Goal: Task Accomplishment & Management: Use online tool/utility

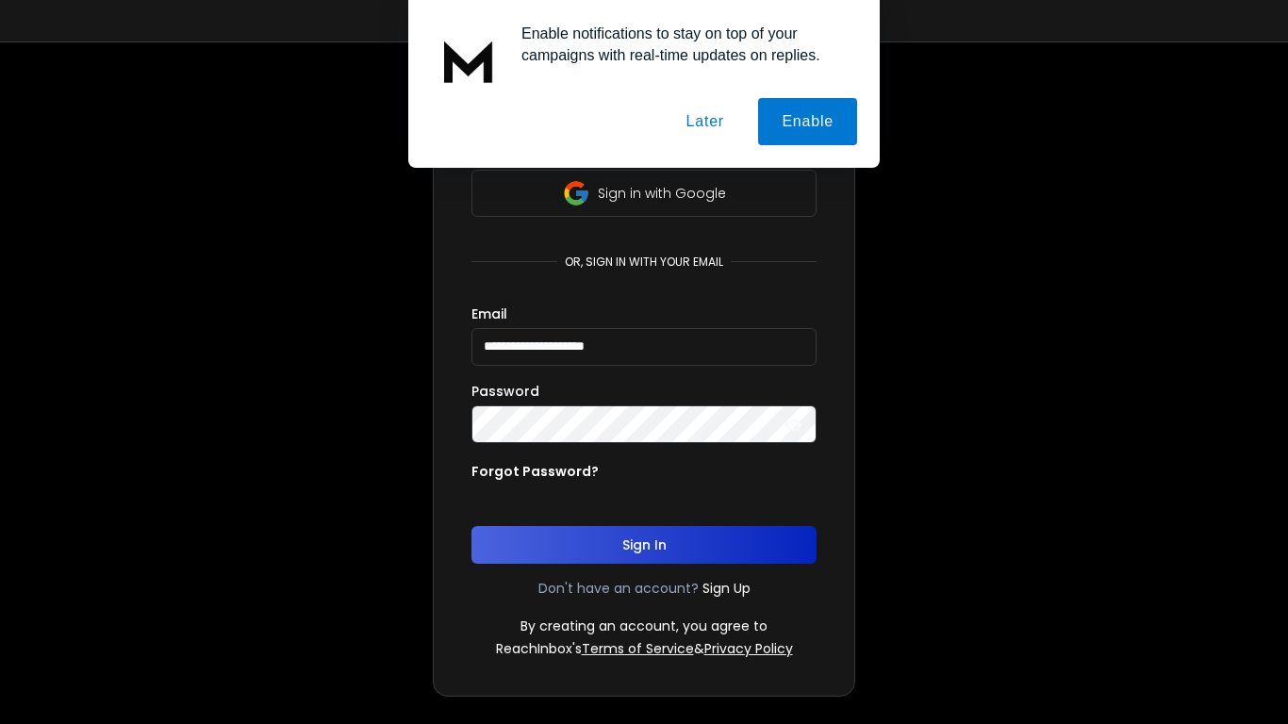
type input "**********"
click at [644, 544] on button "Sign In" at bounding box center [643, 545] width 345 height 38
